Goal: Communication & Community: Answer question/provide support

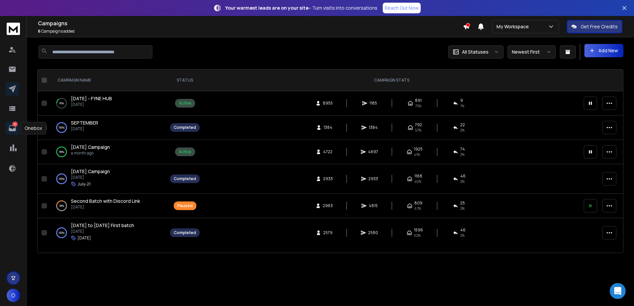
click at [14, 126] on p "10" at bounding box center [14, 124] width 5 height 5
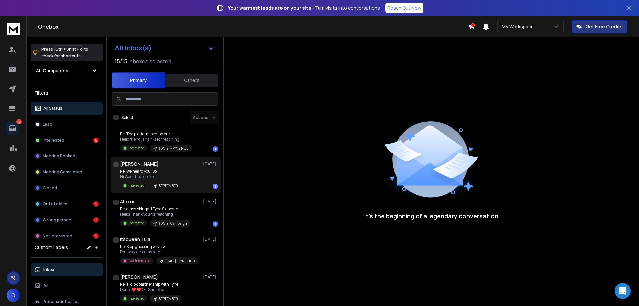
scroll to position [89, 0]
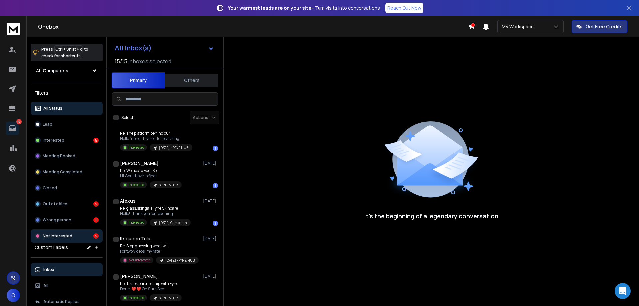
click at [81, 236] on button "Not Interested 2" at bounding box center [67, 235] width 72 height 13
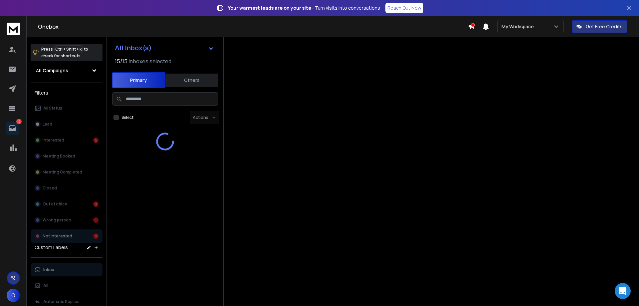
scroll to position [0, 0]
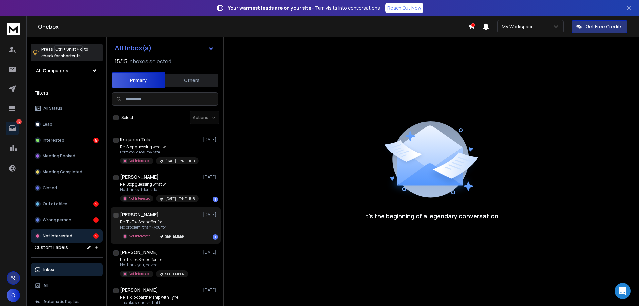
click at [178, 217] on div "[PERSON_NAME] [DATE]" at bounding box center [169, 214] width 98 height 7
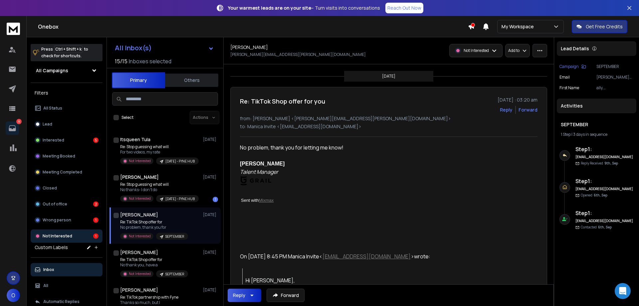
click at [233, 296] on div "Reply" at bounding box center [239, 295] width 12 height 7
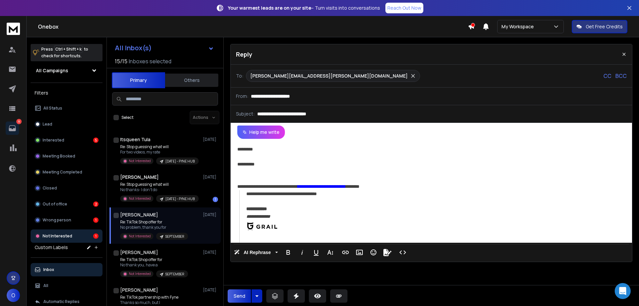
click at [236, 292] on button "Send" at bounding box center [239, 295] width 23 height 13
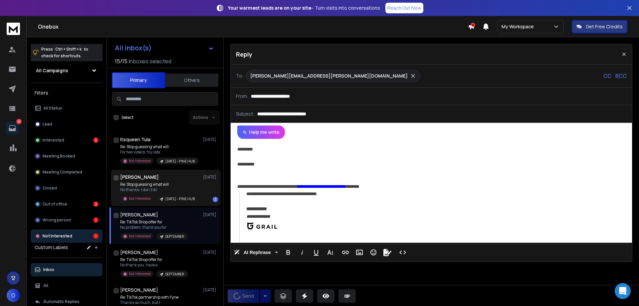
click at [177, 187] on p "Re: Stop guessing what will" at bounding box center [159, 184] width 79 height 5
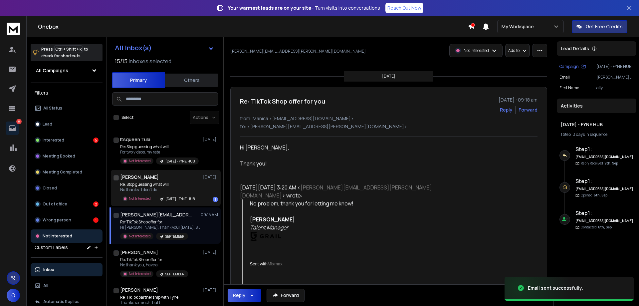
click at [155, 187] on p "No thanks- I don’t do" at bounding box center [159, 189] width 79 height 5
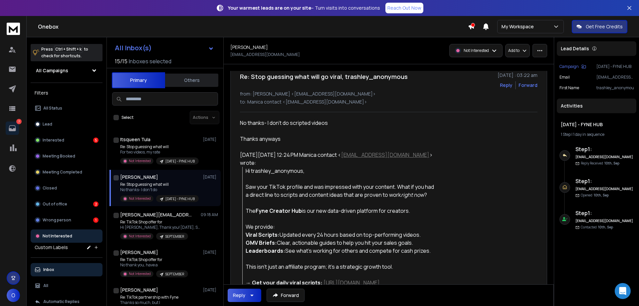
scroll to position [33, 0]
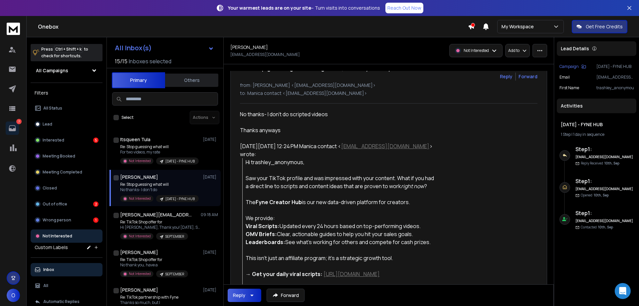
click at [239, 298] on div "Reply" at bounding box center [239, 295] width 12 height 7
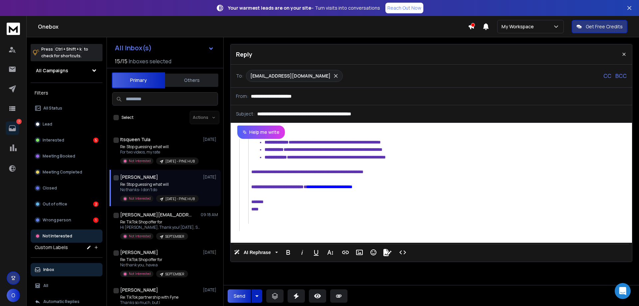
scroll to position [188, 0]
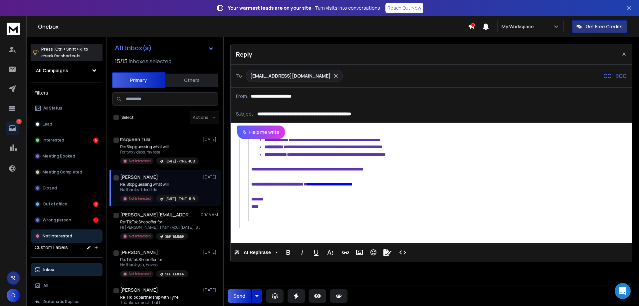
click at [244, 294] on button "Send" at bounding box center [239, 295] width 23 height 13
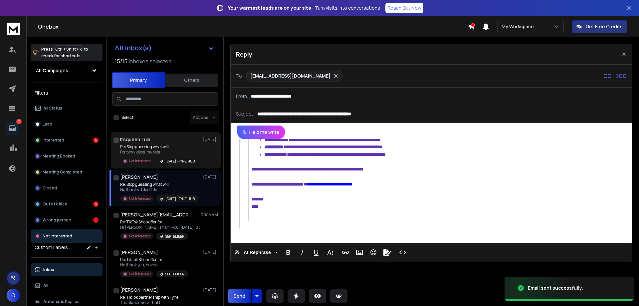
click at [188, 145] on p "Re: Stop guessing what will" at bounding box center [159, 146] width 79 height 5
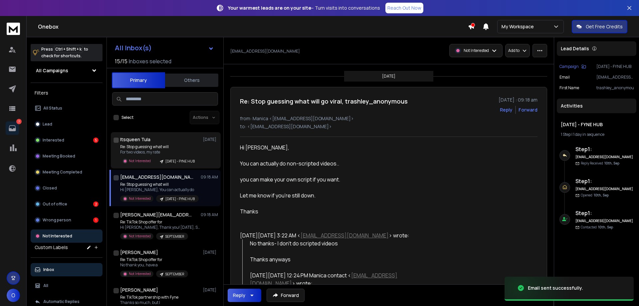
click at [180, 152] on p "For two videos, my rate" at bounding box center [159, 151] width 79 height 5
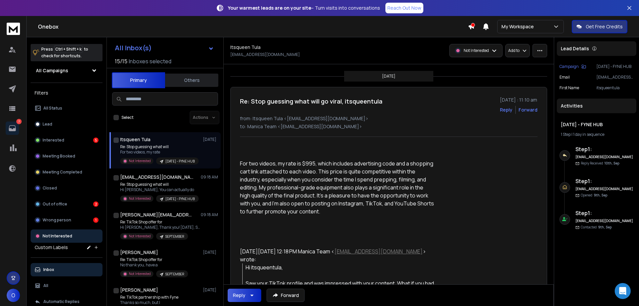
click at [262, 171] on p "For two videos, my rate is $995, which includes advertising code and a shopping…" at bounding box center [337, 187] width 194 height 56
click at [241, 291] on button "Reply" at bounding box center [245, 295] width 34 height 13
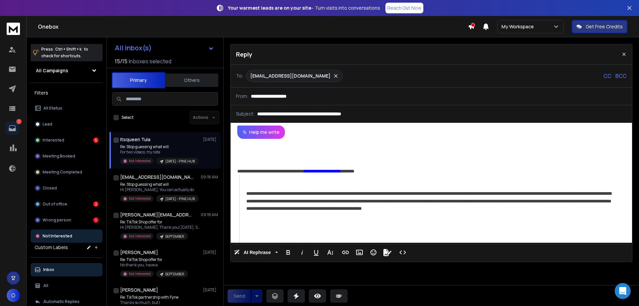
scroll to position [0, 0]
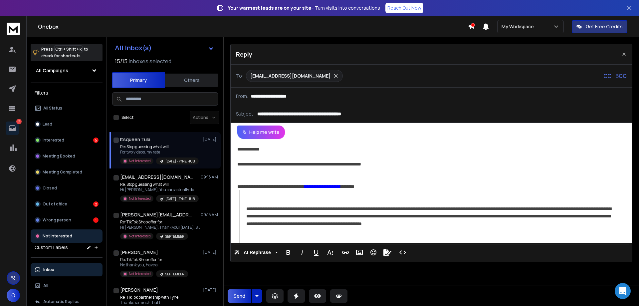
click at [242, 295] on button "Send" at bounding box center [239, 295] width 23 height 13
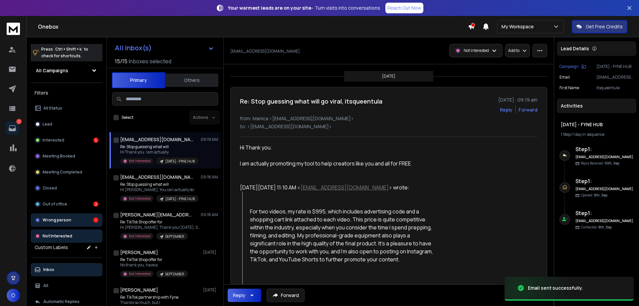
click at [73, 222] on button "Wrong person 1" at bounding box center [67, 219] width 72 height 13
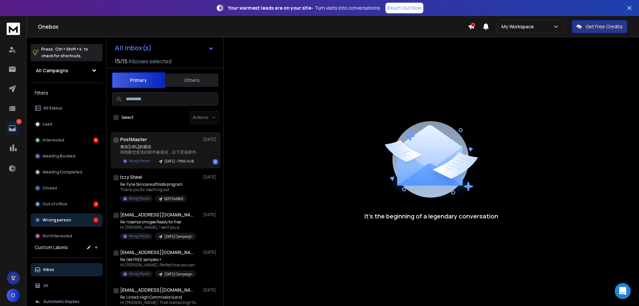
click at [162, 147] on p "来自[URL]的退信" at bounding box center [160, 146] width 80 height 5
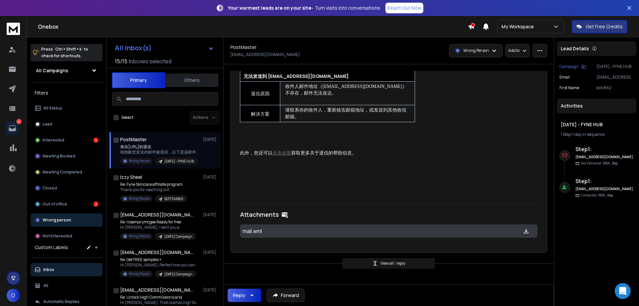
scroll to position [151, 0]
click at [241, 293] on div "Reply" at bounding box center [239, 295] width 12 height 7
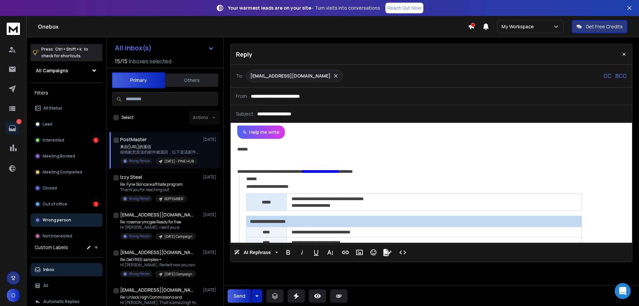
click at [242, 300] on button "Send" at bounding box center [239, 295] width 23 height 13
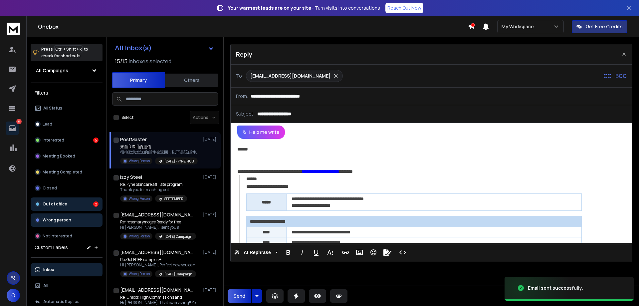
click at [81, 207] on button "Out of office 2" at bounding box center [67, 203] width 72 height 13
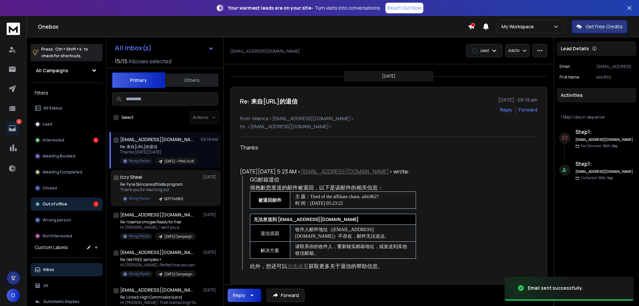
click at [150, 182] on p "Re: Fyne Skincare affiliate program" at bounding box center [153, 184] width 67 height 5
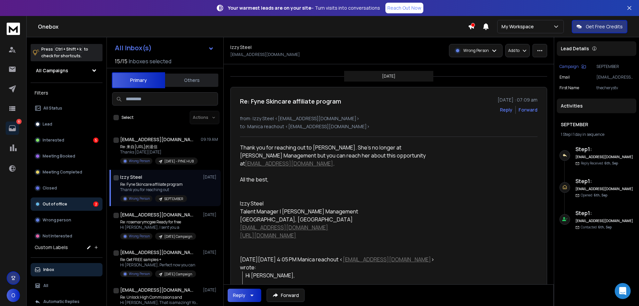
click at [233, 300] on button "Reply" at bounding box center [245, 295] width 34 height 13
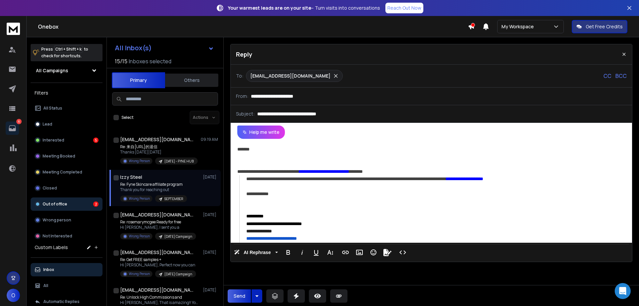
click at [240, 291] on button "Send" at bounding box center [239, 295] width 23 height 13
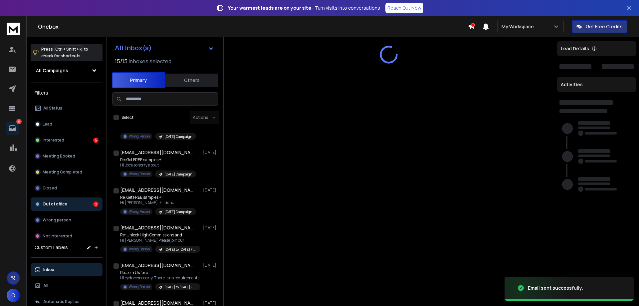
scroll to position [410, 0]
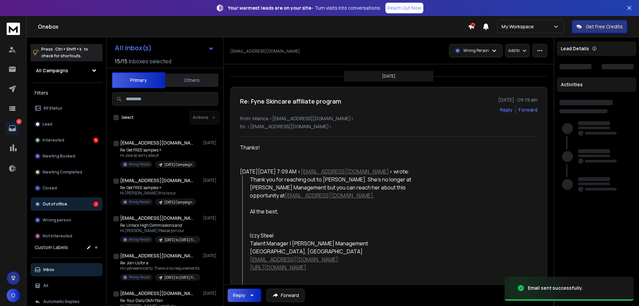
click at [207, 116] on div "Actions" at bounding box center [205, 117] width 30 height 13
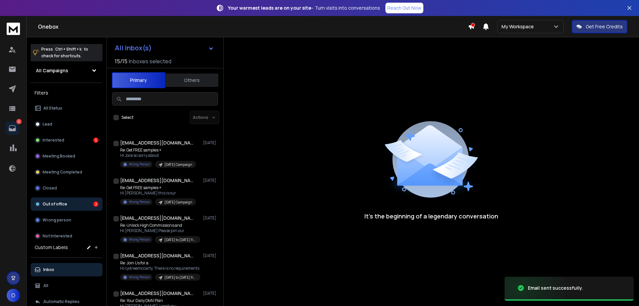
click at [211, 119] on div "Actions" at bounding box center [205, 117] width 30 height 13
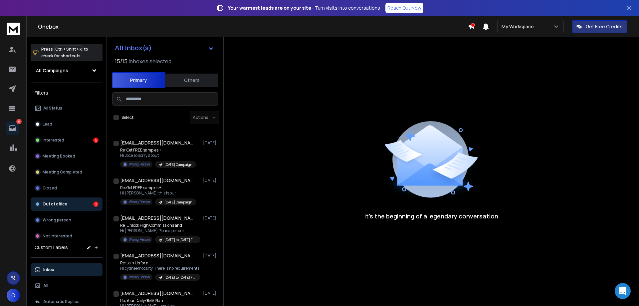
click at [135, 117] on div "Select Actions" at bounding box center [165, 116] width 117 height 16
click at [128, 119] on label "Select" at bounding box center [128, 117] width 12 height 5
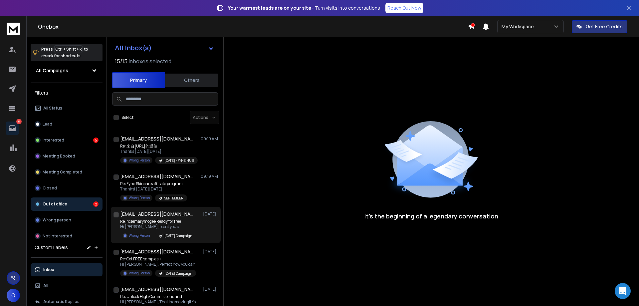
scroll to position [0, 0]
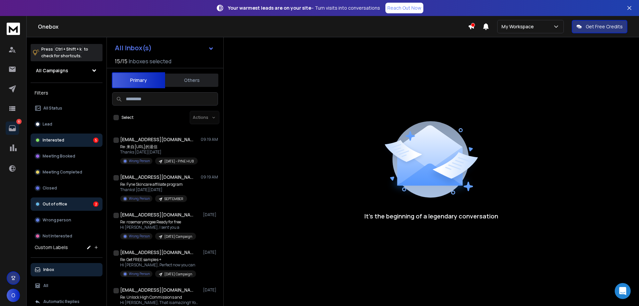
click at [80, 141] on button "Interested 5" at bounding box center [67, 139] width 72 height 13
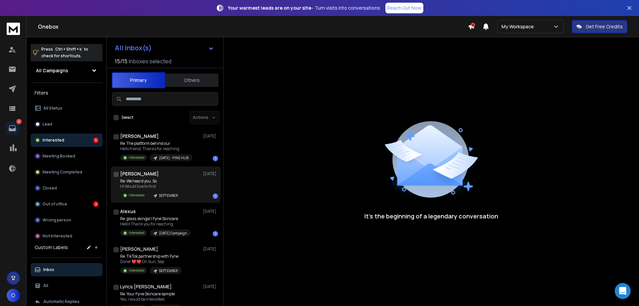
scroll to position [100, 0]
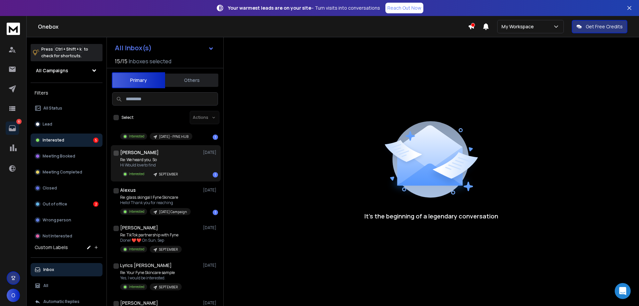
click at [175, 207] on div "Re: glass.skingal | Fyne Skincare Hello! Thank you for reaching Interested [DAT…" at bounding box center [155, 205] width 71 height 20
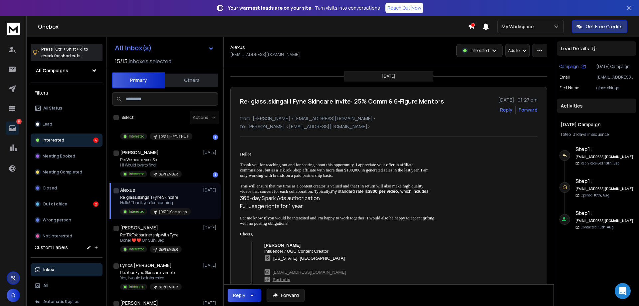
click at [331, 159] on p at bounding box center [337, 159] width 194 height 5
click at [330, 168] on p "Thank you for reaching out and for sharing about this opportunity. I appreciate…" at bounding box center [337, 170] width 194 height 16
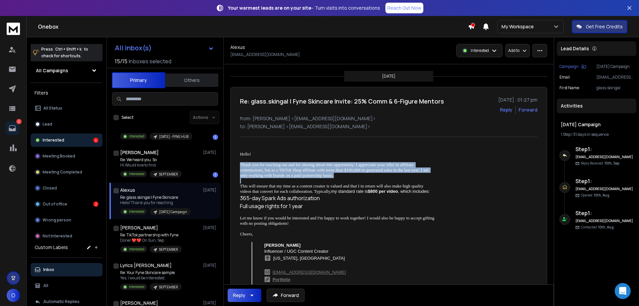
click at [330, 168] on p "Thank you for reaching out and for sharing about this opportunity. I appreciate…" at bounding box center [337, 170] width 194 height 16
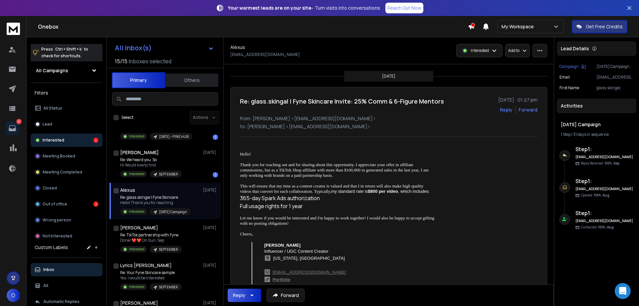
click at [300, 188] on p "This will ensure that my time as a content creator is valued and that I in retu…" at bounding box center [337, 188] width 194 height 11
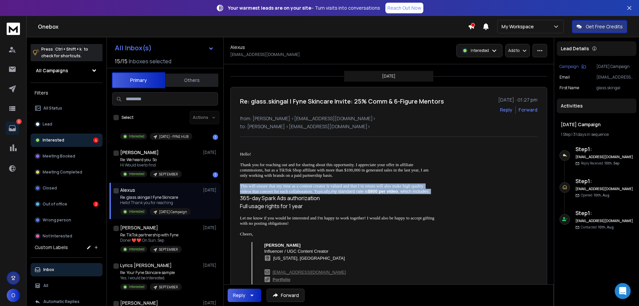
click at [300, 188] on p "This will ensure that my time as a content creator is valued and that I in retu…" at bounding box center [337, 188] width 194 height 11
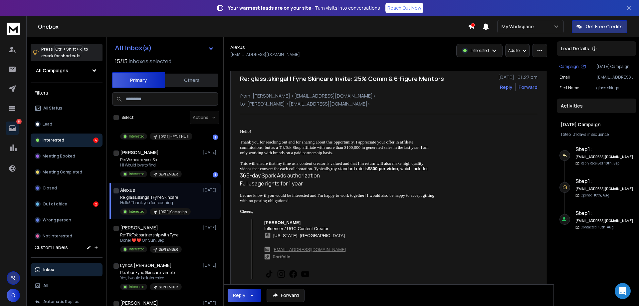
scroll to position [0, 0]
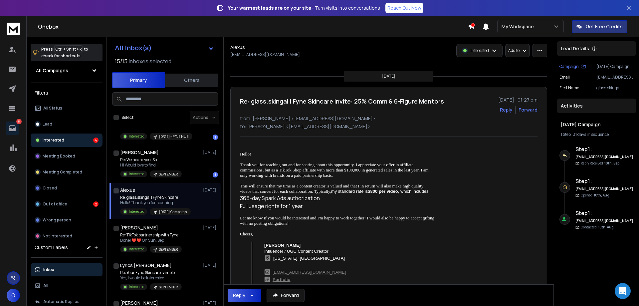
click at [242, 293] on div "Reply" at bounding box center [239, 295] width 12 height 7
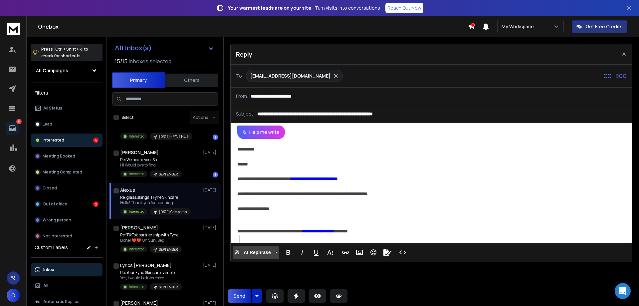
scroll to position [11, 0]
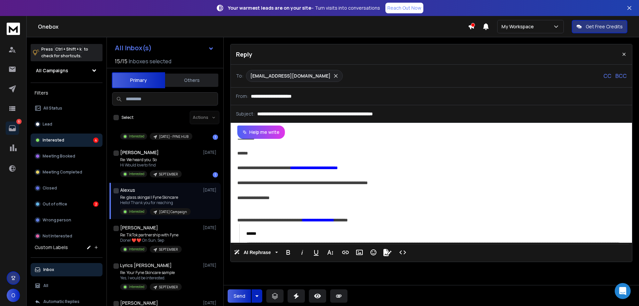
click at [236, 295] on button "Send" at bounding box center [239, 295] width 23 height 13
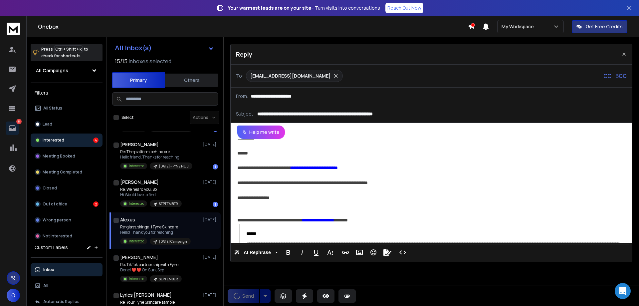
scroll to position [67, 0]
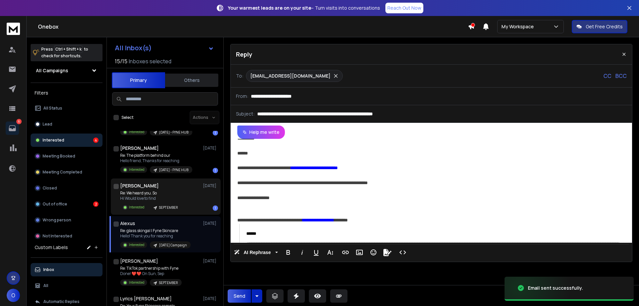
click at [194, 199] on div "Re: We heard you. So Hi Would love to find Interested [DATE]" at bounding box center [169, 200] width 98 height 20
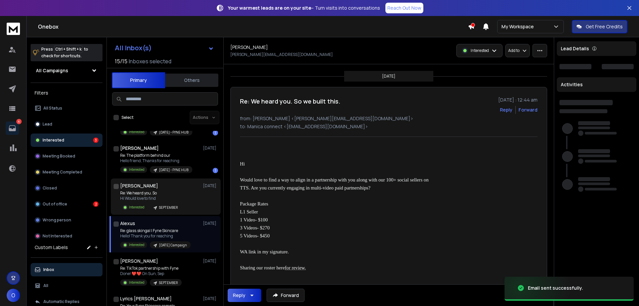
click at [214, 195] on div "Re: We heard you. So Hi Would love to find Interested SEPTEMBER" at bounding box center [169, 200] width 98 height 20
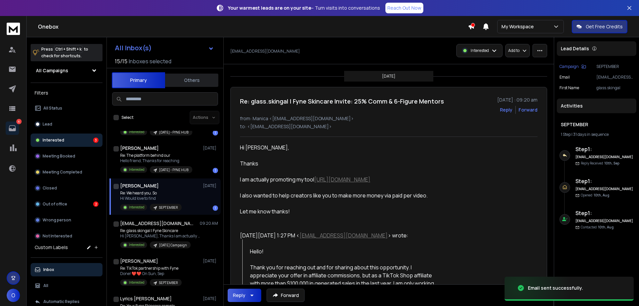
click at [194, 190] on div "Re: We heard you. So Hi Would love to find Interested [DATE]" at bounding box center [169, 200] width 98 height 20
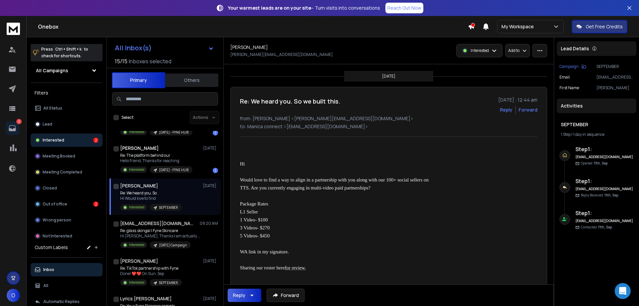
click at [237, 293] on div "Reply" at bounding box center [239, 295] width 12 height 7
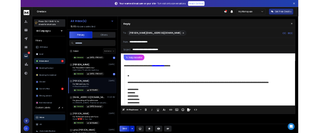
scroll to position [0, 0]
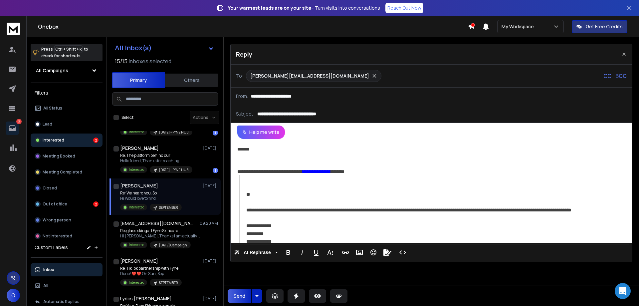
click at [317, 154] on div at bounding box center [430, 156] width 386 height 7
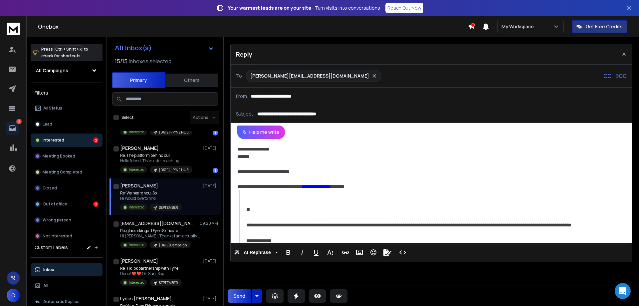
click at [321, 165] on div at bounding box center [431, 163] width 388 height 7
click at [285, 148] on div "**********" at bounding box center [427, 148] width 381 height 7
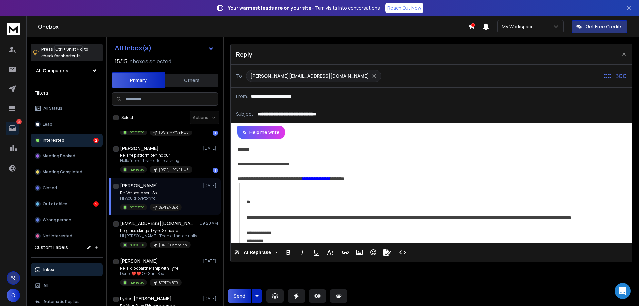
click at [317, 161] on div "**********" at bounding box center [427, 163] width 381 height 7
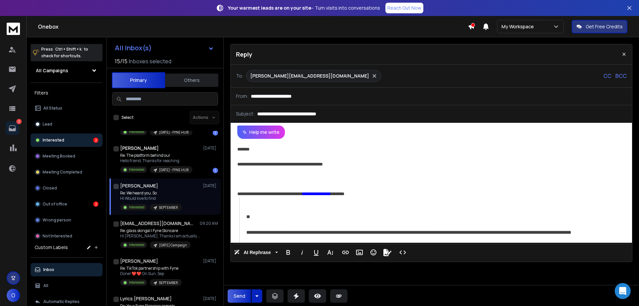
click at [322, 163] on div "**********" at bounding box center [427, 163] width 381 height 7
drag, startPoint x: 328, startPoint y: 164, endPoint x: 337, endPoint y: 165, distance: 9.4
click at [337, 165] on div "**********" at bounding box center [427, 163] width 381 height 7
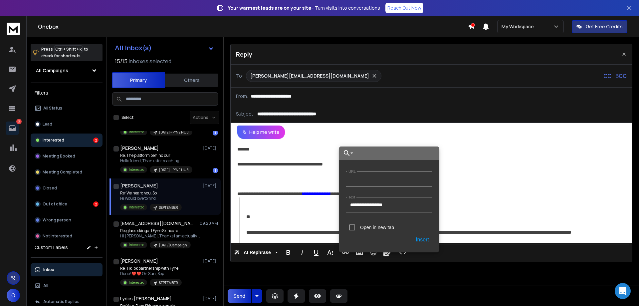
type input "**********"
click at [427, 239] on button "Insert" at bounding box center [422, 240] width 20 height 12
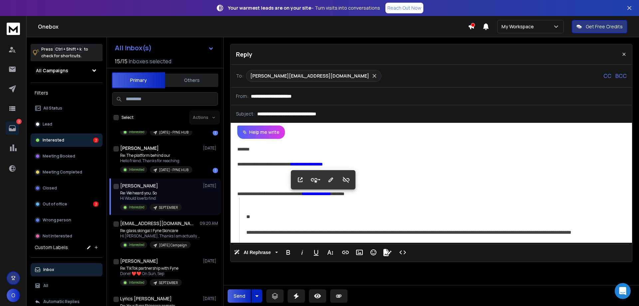
click at [254, 187] on div at bounding box center [431, 186] width 388 height 7
click at [265, 178] on div at bounding box center [431, 178] width 388 height 7
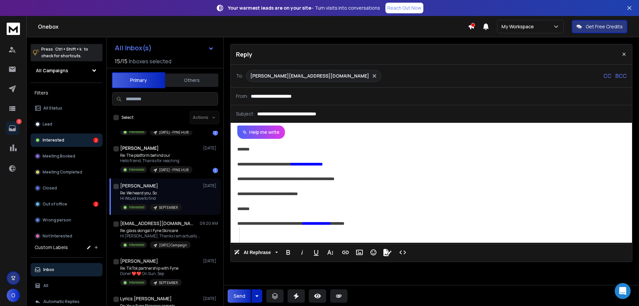
click at [235, 297] on button "Send" at bounding box center [239, 295] width 23 height 13
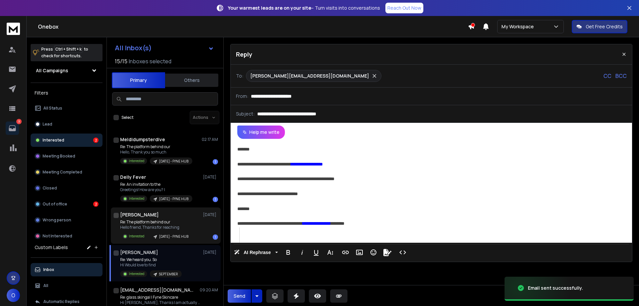
click at [165, 223] on p "Re: The platform behind our" at bounding box center [156, 221] width 72 height 5
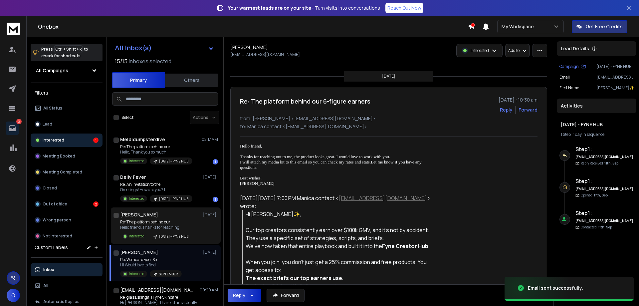
click at [165, 223] on p "Re: The platform behind our" at bounding box center [156, 221] width 72 height 5
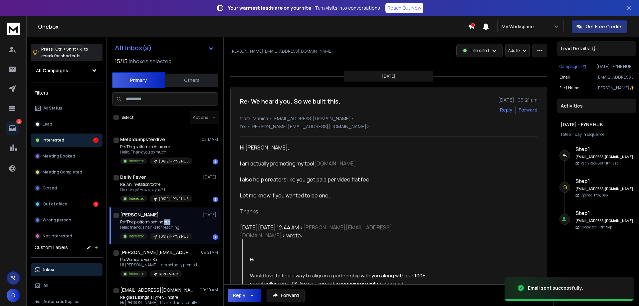
click at [165, 223] on p "Re: The platform behind our" at bounding box center [156, 221] width 72 height 5
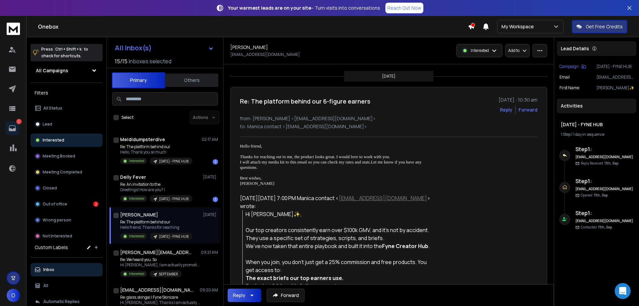
click at [288, 160] on p "I will attach my media kit to this email so you can check my rates and stats.Le…" at bounding box center [337, 164] width 194 height 11
click at [288, 157] on p "Thanks for reaching out to me, the product looks great. I would love to work wi…" at bounding box center [337, 156] width 194 height 5
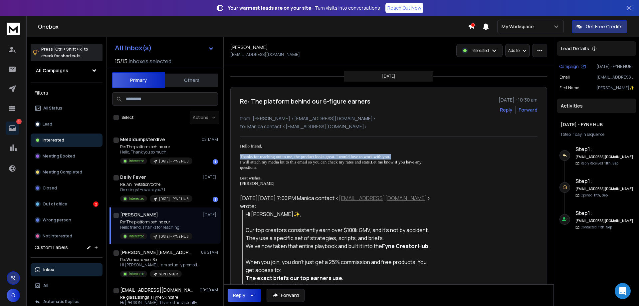
click at [288, 157] on p "Thanks for reaching out to me, the product looks great. I would love to work wi…" at bounding box center [337, 156] width 194 height 5
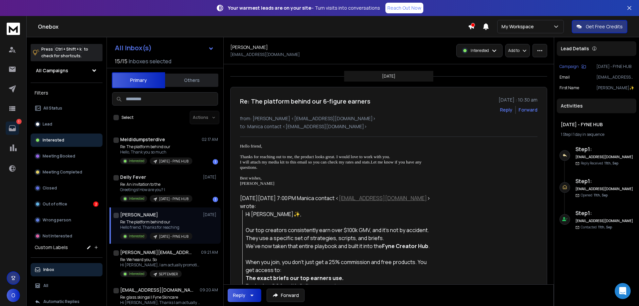
click at [287, 160] on p "I will attach my media kit to this email so you can check my rates and stats.Le…" at bounding box center [337, 164] width 194 height 11
click at [271, 175] on p "Best wishes," at bounding box center [337, 177] width 194 height 5
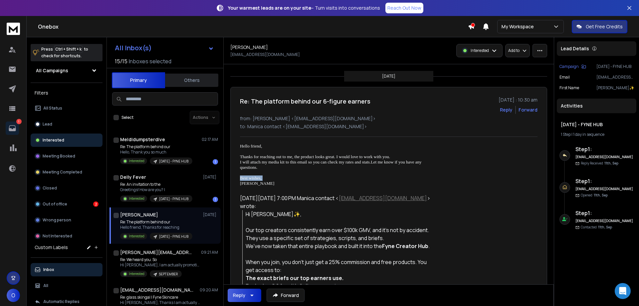
click at [271, 175] on p "Best wishes," at bounding box center [337, 177] width 194 height 5
click at [246, 297] on div "Reply" at bounding box center [244, 295] width 23 height 8
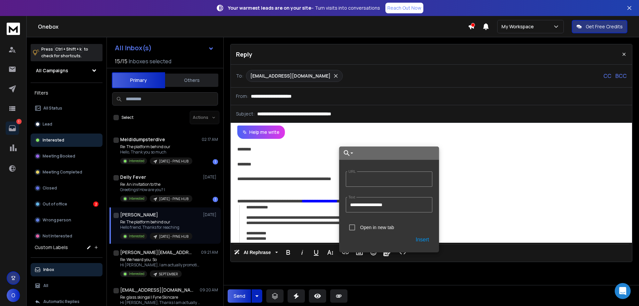
type input "**********"
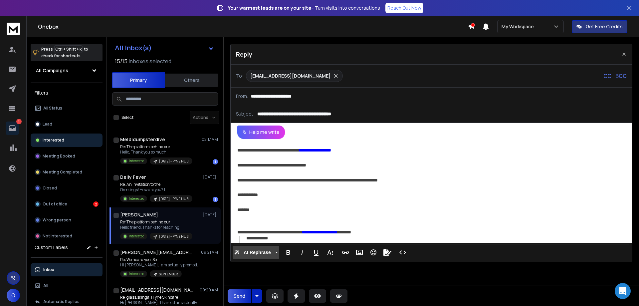
scroll to position [33, 0]
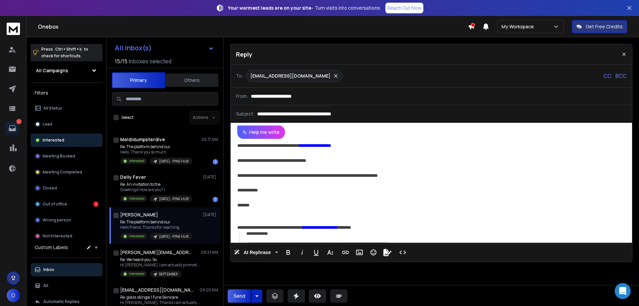
click at [235, 298] on button "Send" at bounding box center [239, 295] width 23 height 13
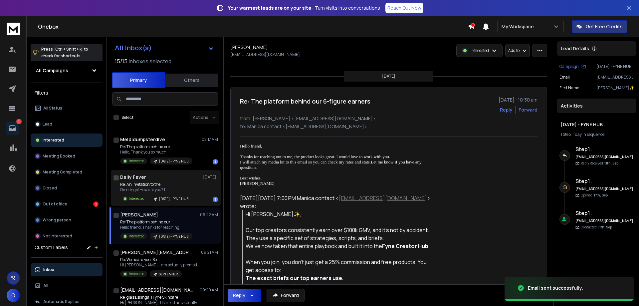
click at [189, 183] on p "Re: An invitation to the" at bounding box center [156, 184] width 72 height 5
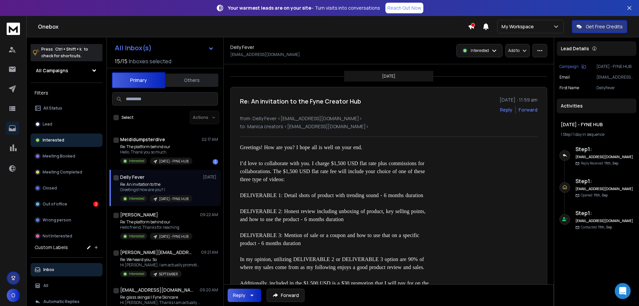
click at [295, 170] on p "I’d love to collaborate with you. I charge $1,500 USD flat rate plus commission…" at bounding box center [337, 171] width 194 height 24
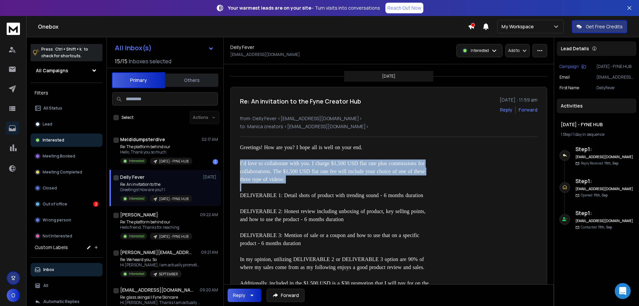
click at [295, 170] on p "I’d love to collaborate with you. I charge $1,500 USD flat rate plus commission…" at bounding box center [337, 171] width 194 height 24
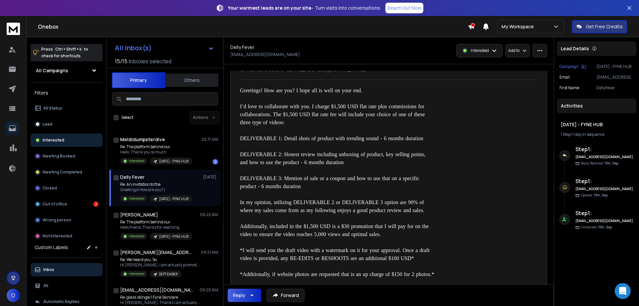
scroll to position [0, 0]
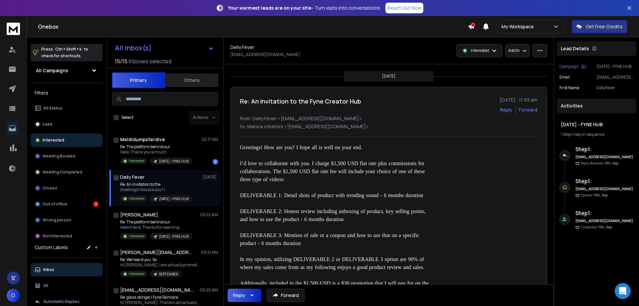
click at [247, 293] on div "Reply" at bounding box center [244, 295] width 23 height 8
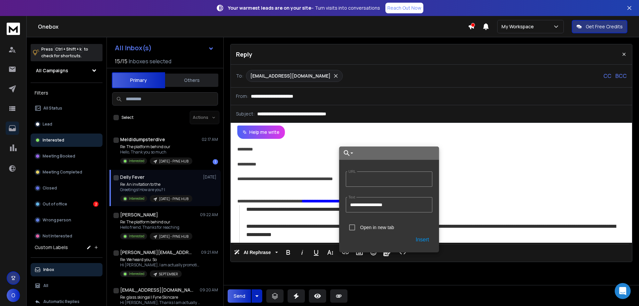
type input "**********"
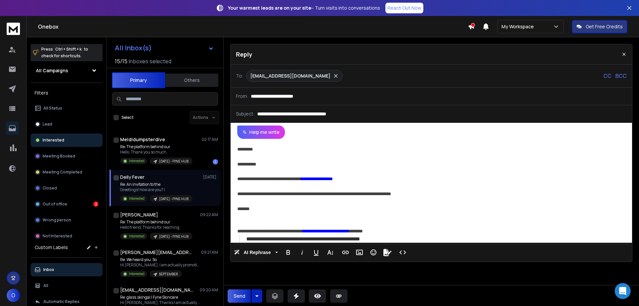
click at [241, 296] on button "Send" at bounding box center [239, 295] width 23 height 13
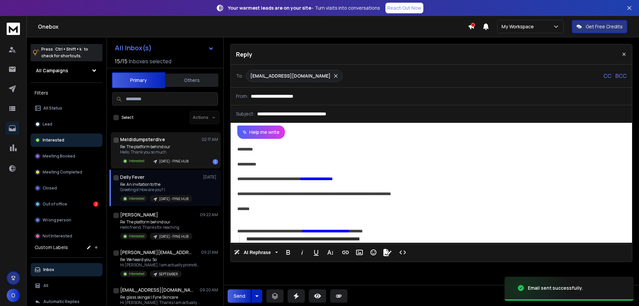
click at [169, 142] on div "Meldidumpsterdive 02:17 AM" at bounding box center [169, 139] width 98 height 7
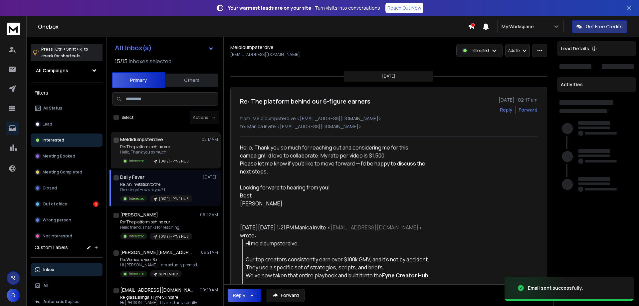
click at [169, 142] on div "Meldidumpsterdive 02:17 AM" at bounding box center [169, 139] width 98 height 7
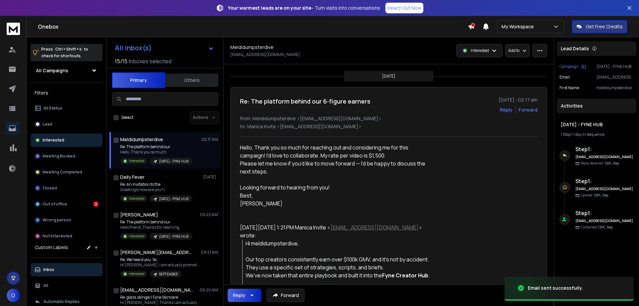
click at [169, 142] on div "Meldidumpsterdive 02:17 AM" at bounding box center [169, 139] width 98 height 7
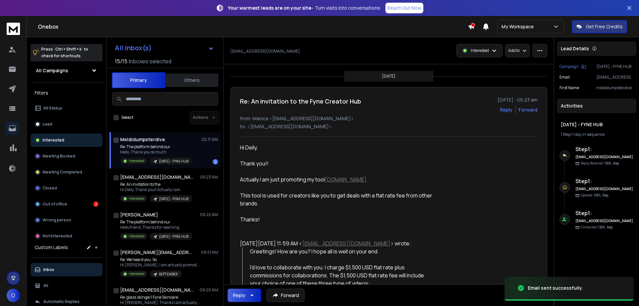
click at [169, 142] on div "Meldidumpsterdive 02:17 AM" at bounding box center [169, 139] width 98 height 7
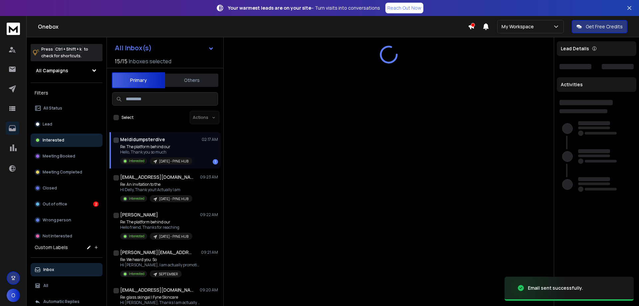
click at [169, 142] on div "Meldidumpsterdive 02:17 AM" at bounding box center [169, 139] width 98 height 7
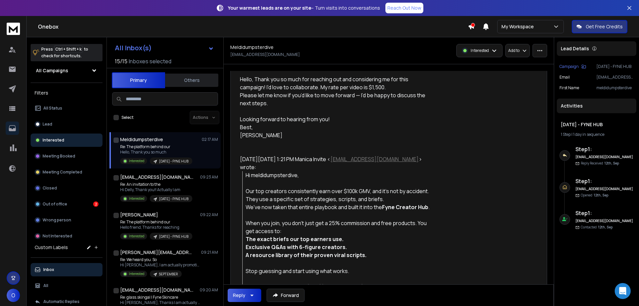
scroll to position [77, 0]
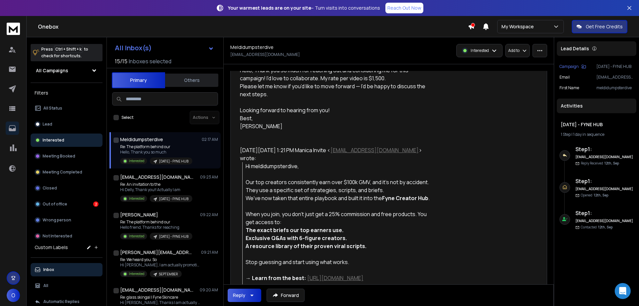
click at [291, 194] on div "We've now taken that entire playbook and built it into the Fyne Creator Hub ." at bounding box center [340, 198] width 189 height 8
click at [288, 210] on div "When you join, you don’t just get a 25% commission and free products. You get a…" at bounding box center [340, 218] width 189 height 16
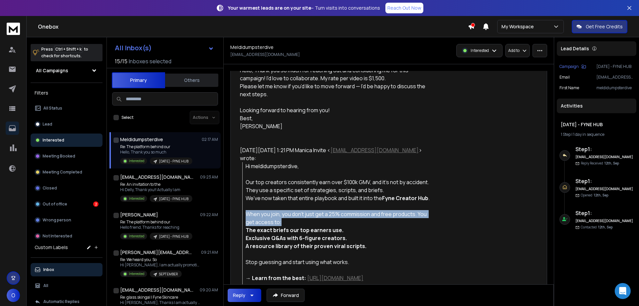
click at [288, 210] on div "When you join, you don’t just get a 25% commission and free products. You get a…" at bounding box center [340, 218] width 189 height 16
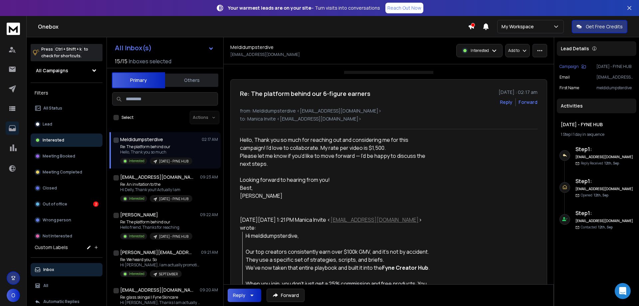
scroll to position [0, 0]
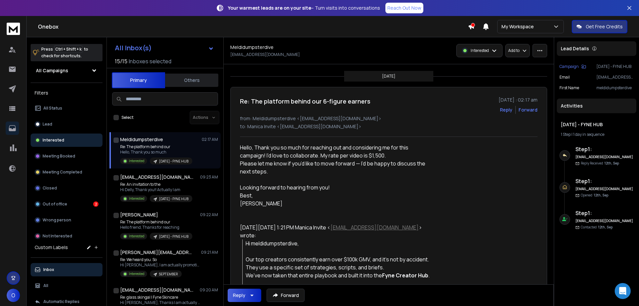
click at [244, 295] on div "Reply" at bounding box center [239, 295] width 12 height 7
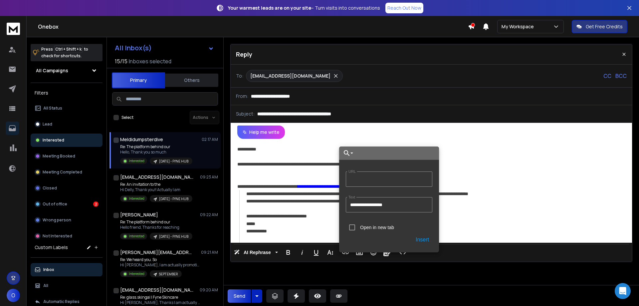
type input "**********"
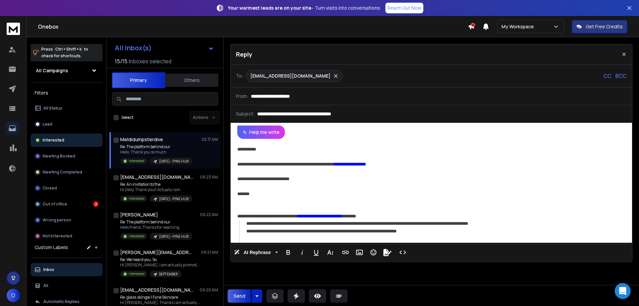
click at [237, 299] on button "Send" at bounding box center [239, 295] width 23 height 13
